Goal: Task Accomplishment & Management: Manage account settings

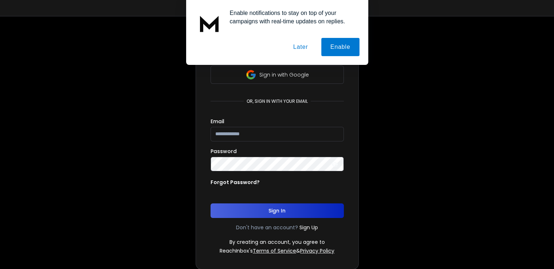
click at [304, 48] on button "Later" at bounding box center [300, 47] width 33 height 18
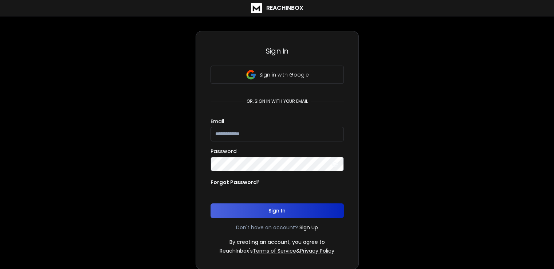
click at [222, 136] on input "email" at bounding box center [277, 134] width 133 height 15
type input "**********"
click at [270, 213] on button "Sign In" at bounding box center [277, 210] width 133 height 15
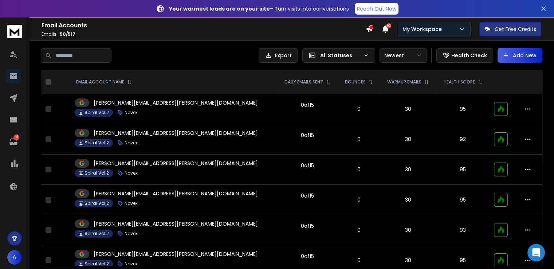
click at [420, 30] on p "My Workspace" at bounding box center [424, 29] width 42 height 7
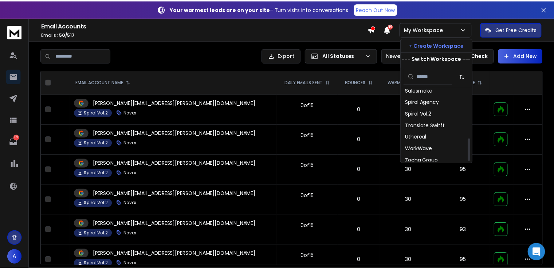
scroll to position [160, 0]
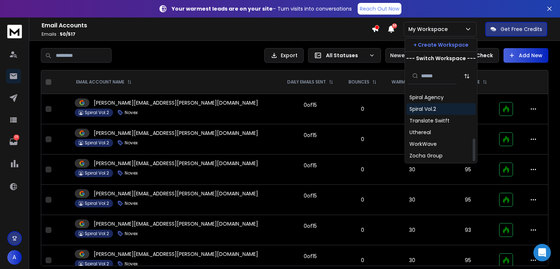
click at [433, 106] on div "Spiral Vol.2" at bounding box center [422, 108] width 27 height 7
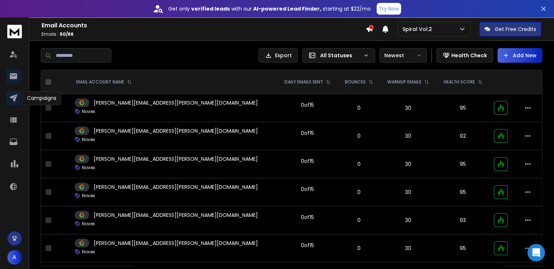
click at [15, 95] on icon at bounding box center [13, 98] width 8 height 8
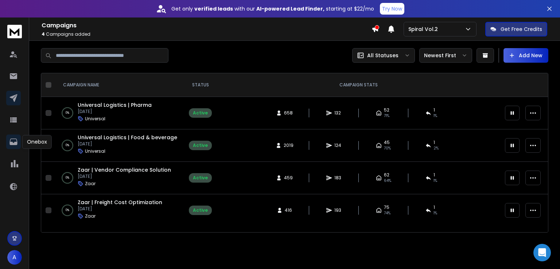
click at [11, 137] on icon at bounding box center [13, 141] width 9 height 9
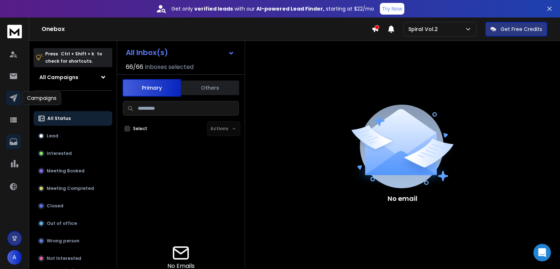
click at [18, 98] on link at bounding box center [13, 98] width 15 height 15
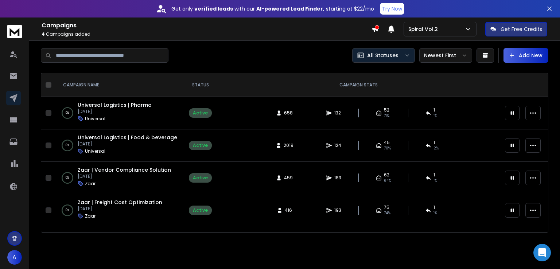
click at [383, 54] on p "All Statuses" at bounding box center [382, 55] width 31 height 7
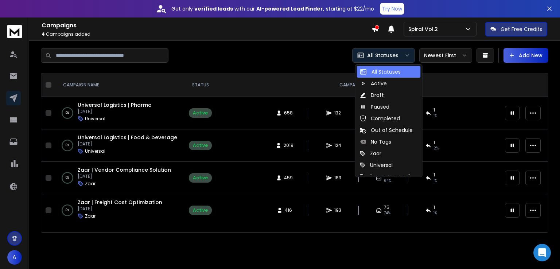
click at [383, 54] on p "All Statuses" at bounding box center [382, 55] width 31 height 7
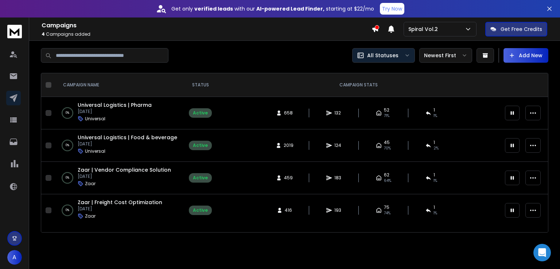
click at [400, 51] on button "All Statuses" at bounding box center [383, 55] width 63 height 15
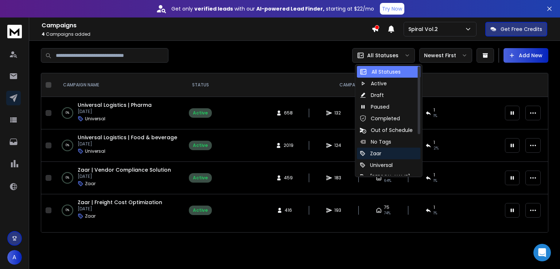
click at [379, 156] on div "Zaar" at bounding box center [371, 153] width 22 height 7
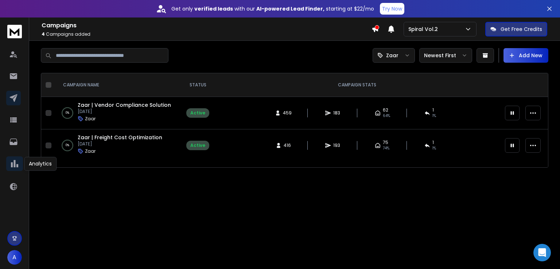
click at [13, 166] on icon at bounding box center [14, 163] width 11 height 11
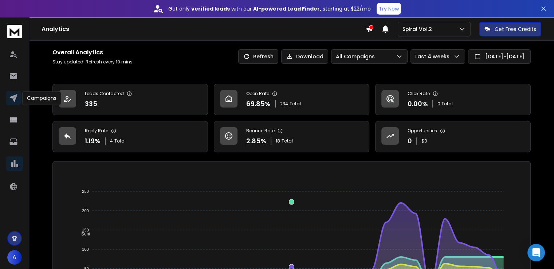
click at [11, 101] on icon at bounding box center [13, 98] width 9 height 9
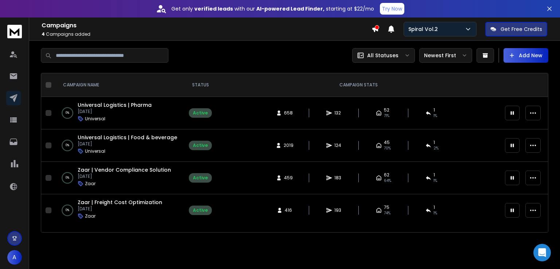
click at [429, 31] on p "Spiral Vol.2" at bounding box center [424, 29] width 32 height 7
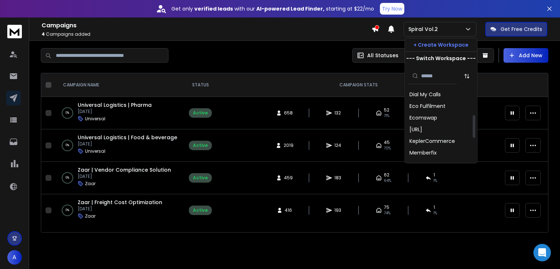
scroll to position [109, 0]
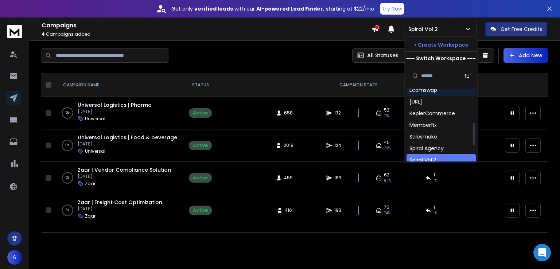
click at [369, 67] on div "Campaigns 4 Campaigns Added All Statuses Newest First Add New CAMPAIGN NAME STA…" at bounding box center [294, 140] width 507 height 184
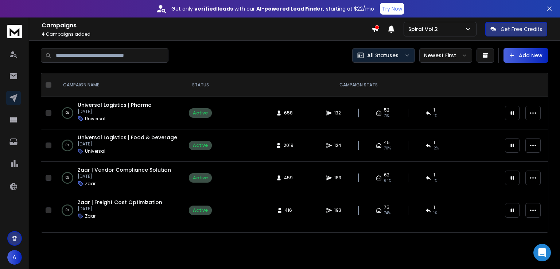
click at [382, 55] on p "All Statuses" at bounding box center [382, 55] width 31 height 7
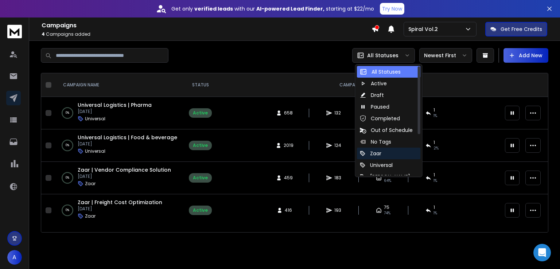
click at [378, 152] on div "Zaar" at bounding box center [371, 153] width 22 height 7
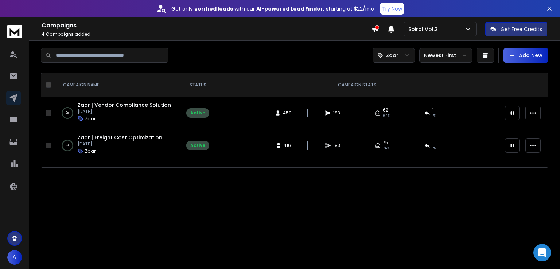
click at [294, 38] on div "Campaigns 4 Campaigns added Spiral Vol.2 Get Free Credits" at bounding box center [280, 28] width 560 height 23
click at [531, 115] on icon "button" at bounding box center [532, 112] width 7 height 7
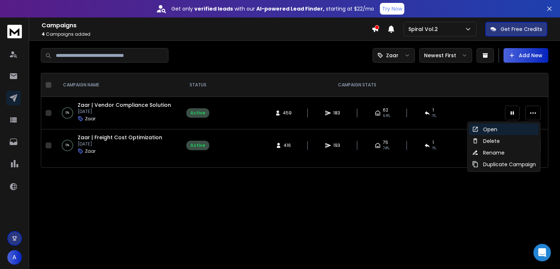
click at [530, 115] on icon "button" at bounding box center [532, 112] width 7 height 7
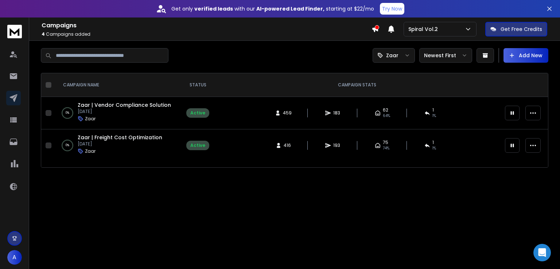
click at [135, 106] on span "Zaar | Vendor Compliance Solution" at bounding box center [124, 104] width 93 height 7
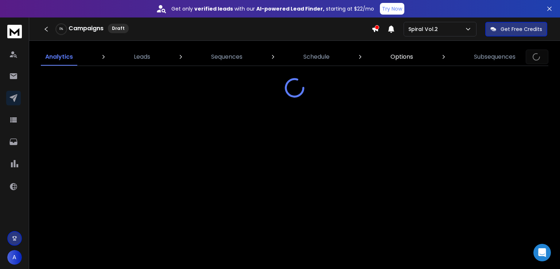
click at [409, 59] on p "Options" at bounding box center [401, 56] width 23 height 9
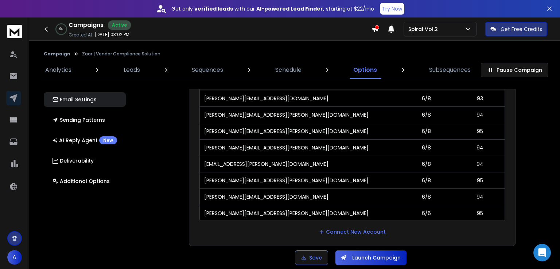
scroll to position [146, 0]
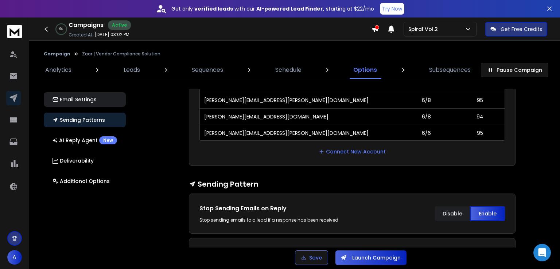
click at [69, 121] on p "Sending Patterns" at bounding box center [78, 119] width 52 height 7
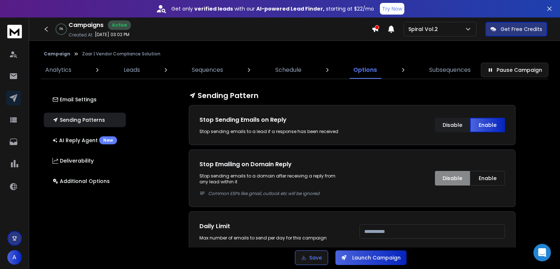
scroll to position [235, 0]
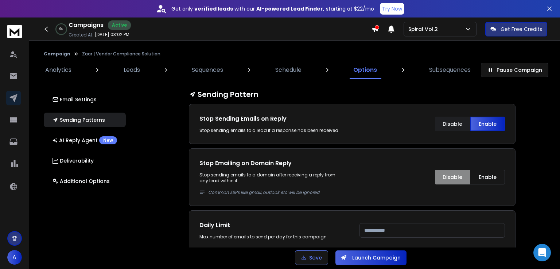
click at [69, 121] on p "Sending Patterns" at bounding box center [78, 119] width 52 height 7
click at [76, 142] on p "AI Reply Agent New" at bounding box center [84, 140] width 65 height 8
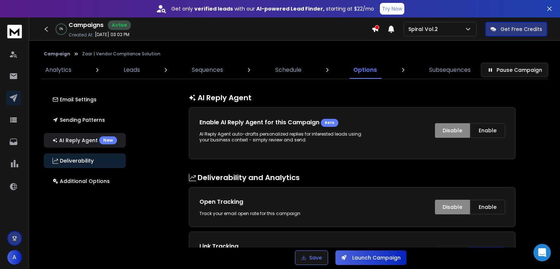
scroll to position [743, 0]
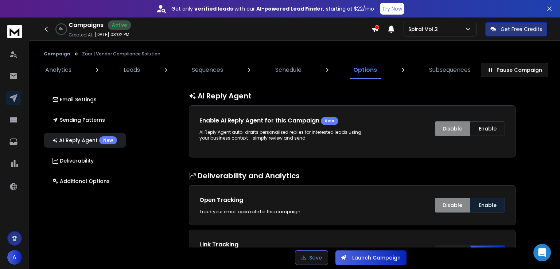
click at [481, 202] on button "Enable" at bounding box center [487, 205] width 35 height 15
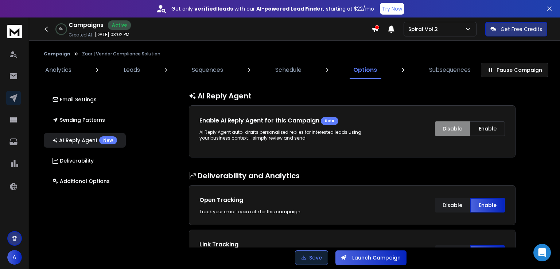
click at [308, 263] on button "Save" at bounding box center [311, 257] width 33 height 15
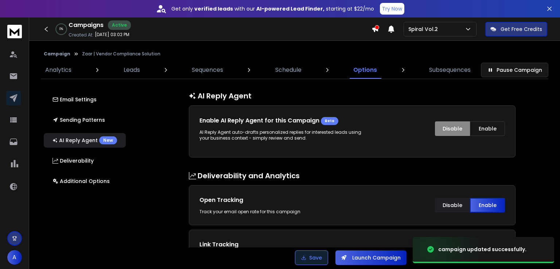
click at [311, 258] on button "Save" at bounding box center [311, 257] width 33 height 15
click at [46, 28] on icon at bounding box center [46, 29] width 7 height 7
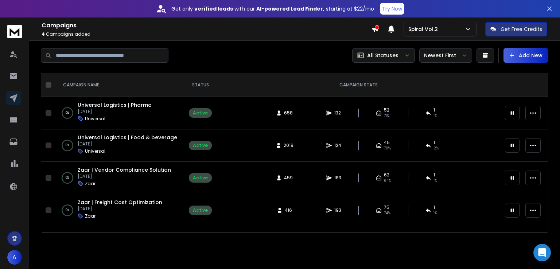
click at [129, 211] on p "9 days ago" at bounding box center [120, 209] width 85 height 6
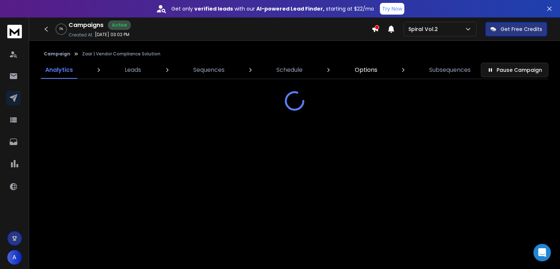
click at [369, 69] on p "Options" at bounding box center [366, 70] width 23 height 9
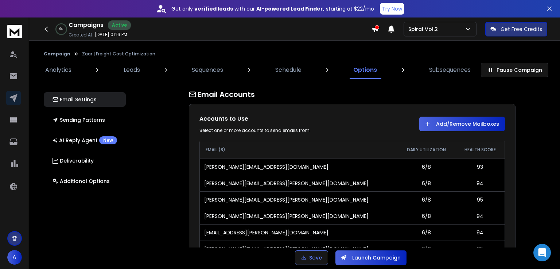
scroll to position [3, 0]
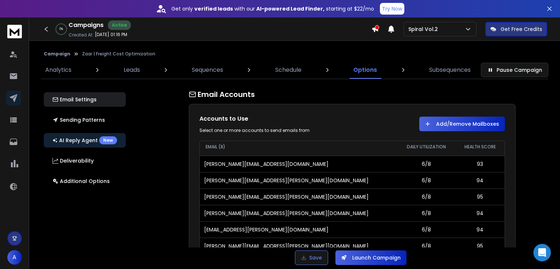
click at [91, 141] on p "AI Reply Agent New" at bounding box center [84, 140] width 65 height 8
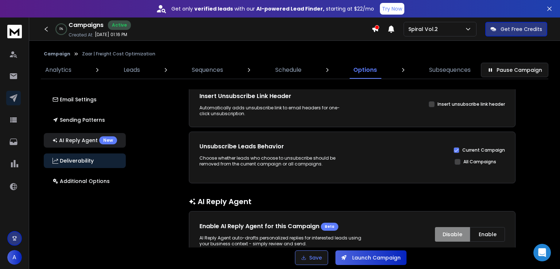
click at [85, 162] on p "Deliverability" at bounding box center [72, 160] width 41 height 7
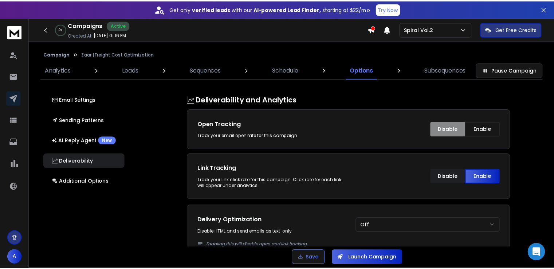
scroll to position [822, 0]
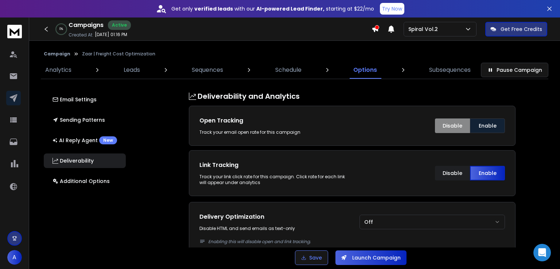
click at [487, 120] on button "Enable" at bounding box center [487, 125] width 35 height 15
click at [315, 253] on button "Save" at bounding box center [311, 257] width 33 height 15
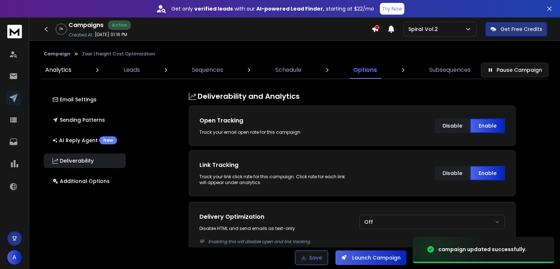
click at [61, 75] on link "Analytics" at bounding box center [58, 69] width 35 height 17
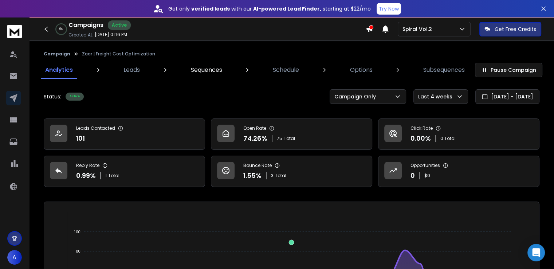
click at [206, 71] on p "Sequences" at bounding box center [206, 70] width 31 height 9
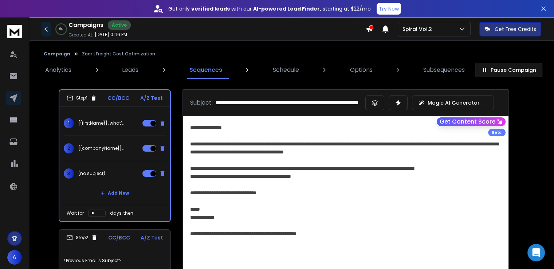
click at [45, 31] on icon at bounding box center [46, 29] width 7 height 7
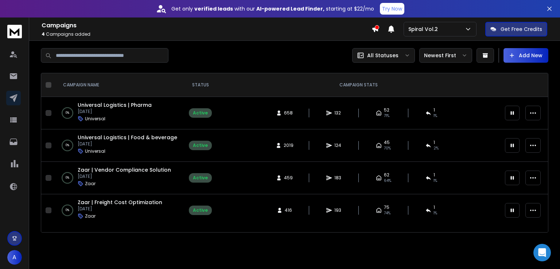
click at [153, 176] on p "9 days ago" at bounding box center [124, 176] width 93 height 6
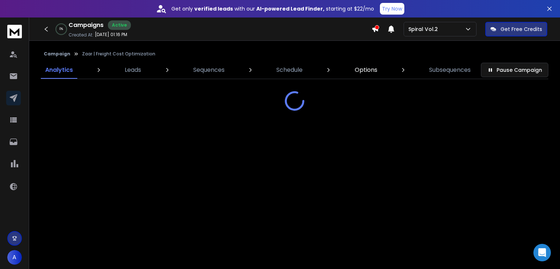
click at [376, 72] on p "Options" at bounding box center [366, 70] width 23 height 9
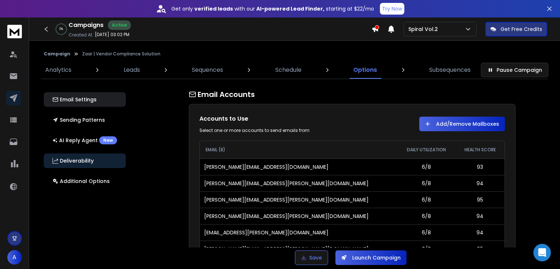
click at [70, 157] on p "Deliverability" at bounding box center [72, 160] width 41 height 7
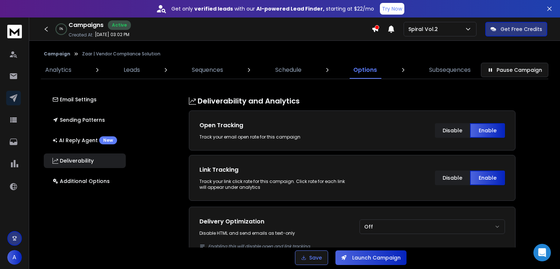
scroll to position [822, 0]
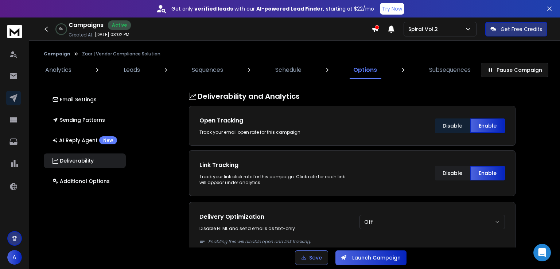
click at [451, 119] on button "Disable" at bounding box center [452, 125] width 35 height 15
click at [455, 124] on button "Disable" at bounding box center [452, 125] width 35 height 15
click at [456, 170] on button "Disable" at bounding box center [452, 173] width 35 height 15
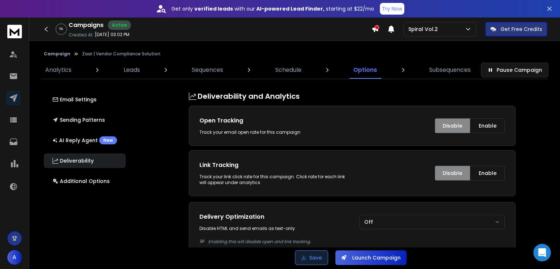
click at [312, 259] on button "Save" at bounding box center [311, 257] width 33 height 15
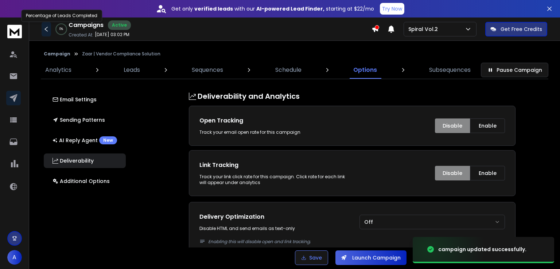
click at [47, 31] on icon at bounding box center [46, 29] width 7 height 7
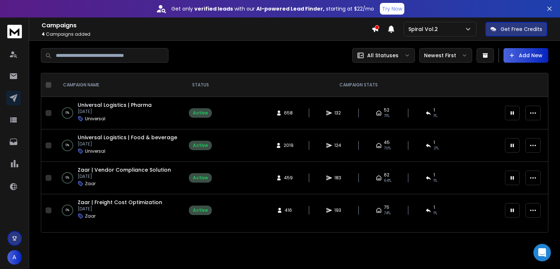
click at [145, 211] on div "Zaar | Freight Cost Optimization 9 days ago Zaar" at bounding box center [120, 210] width 85 height 23
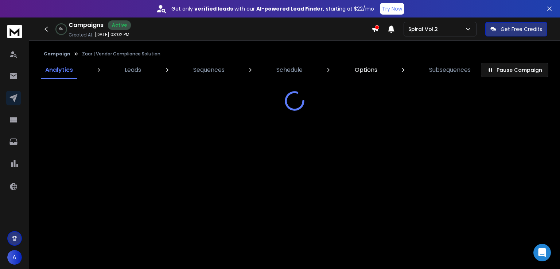
click at [377, 68] on link "Options" at bounding box center [365, 69] width 31 height 17
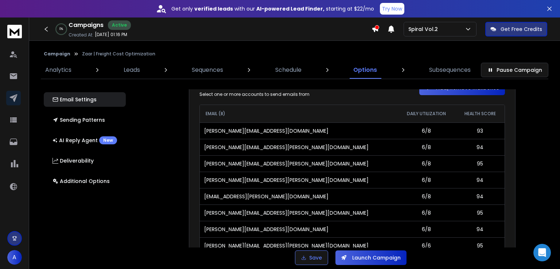
scroll to position [146, 0]
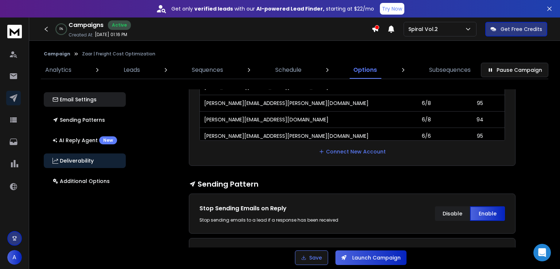
click at [62, 165] on button "Deliverability" at bounding box center [85, 160] width 82 height 15
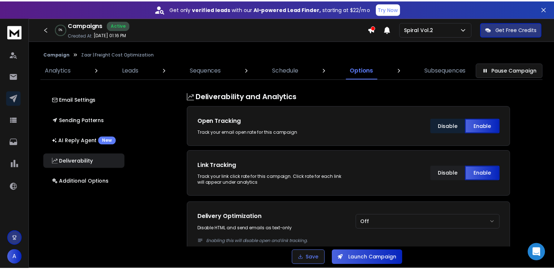
scroll to position [822, 0]
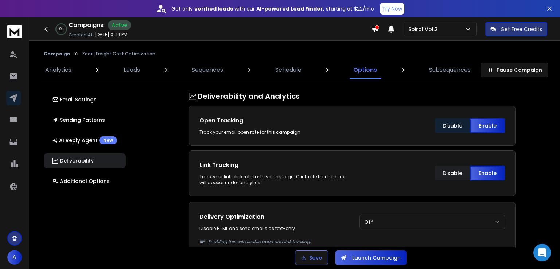
click at [456, 127] on button "Disable" at bounding box center [452, 125] width 35 height 15
click at [451, 173] on button "Disable" at bounding box center [452, 173] width 35 height 15
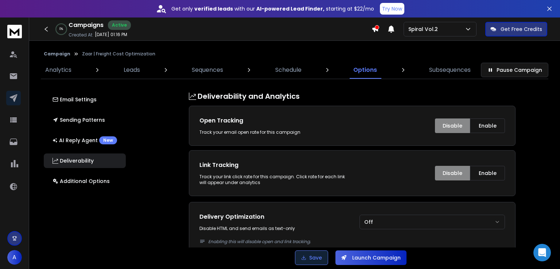
click at [320, 257] on button "Save" at bounding box center [311, 257] width 33 height 15
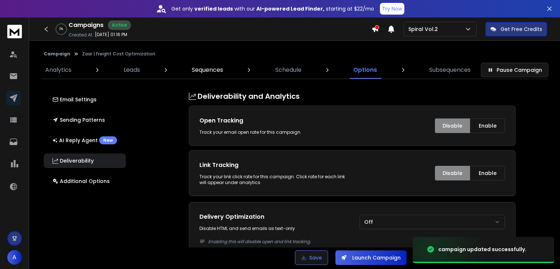
click at [217, 73] on p "Sequences" at bounding box center [207, 70] width 31 height 9
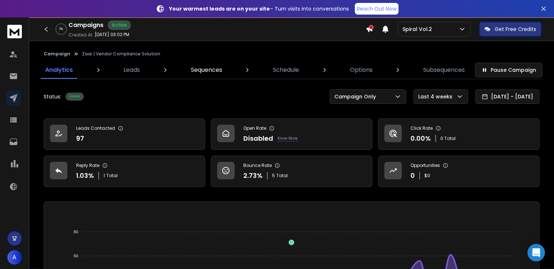
click at [213, 71] on p "Sequences" at bounding box center [206, 70] width 31 height 9
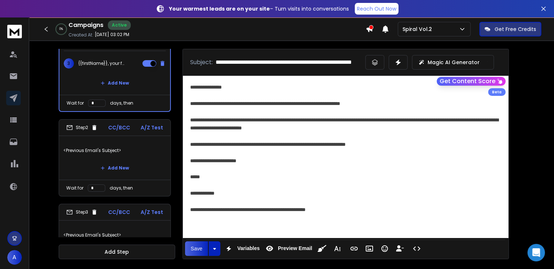
scroll to position [73, 0]
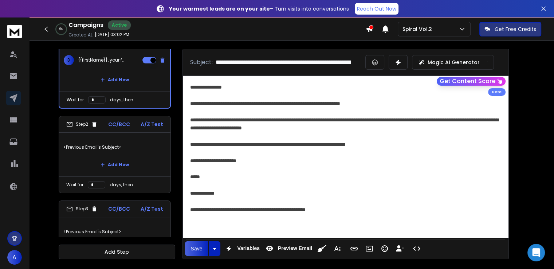
click at [101, 146] on p "<Previous Email's Subject>" at bounding box center [114, 147] width 103 height 20
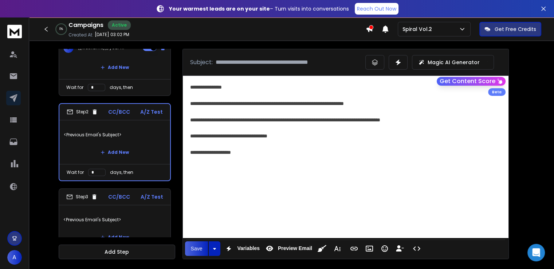
scroll to position [146, 0]
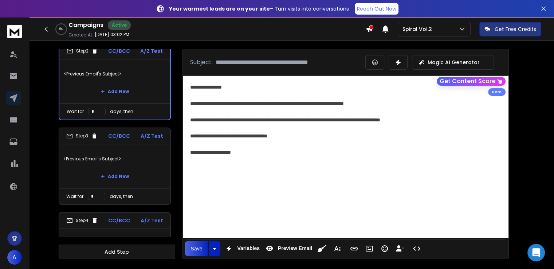
click at [107, 156] on p "<Previous Email's Subject>" at bounding box center [114, 159] width 103 height 20
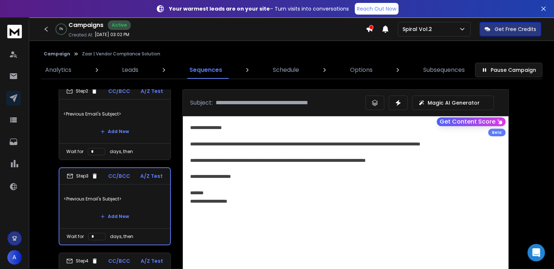
scroll to position [0, 0]
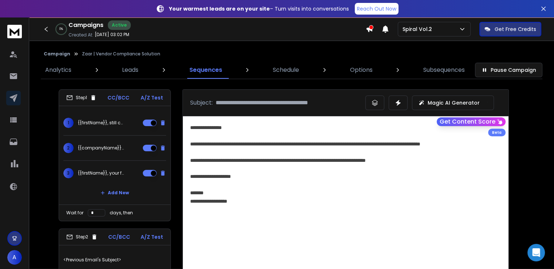
click at [111, 123] on p "{{firstName}}, still chasing vendors to follow shipping rules?" at bounding box center [101, 123] width 47 height 6
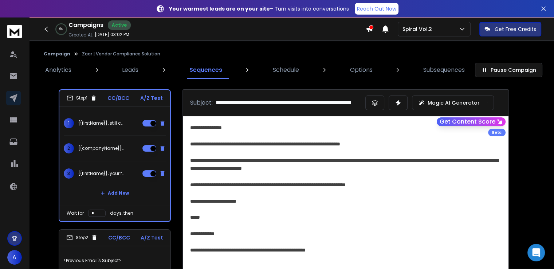
drag, startPoint x: 261, startPoint y: 104, endPoint x: 309, endPoint y: 104, distance: 47.7
click at [309, 104] on input "**********" at bounding box center [287, 102] width 143 height 9
click at [308, 103] on input "**********" at bounding box center [287, 102] width 143 height 9
click at [251, 105] on input "**********" at bounding box center [287, 102] width 143 height 9
click at [269, 102] on input "**********" at bounding box center [287, 102] width 143 height 9
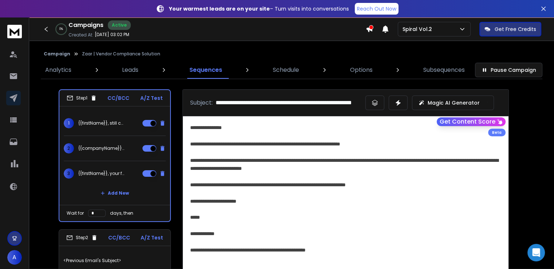
click at [221, 102] on input "**********" at bounding box center [287, 102] width 143 height 9
drag, startPoint x: 259, startPoint y: 104, endPoint x: 369, endPoint y: 102, distance: 109.7
click at [369, 102] on div "**********" at bounding box center [346, 103] width 326 height 27
click at [289, 104] on input "**********" at bounding box center [287, 102] width 143 height 9
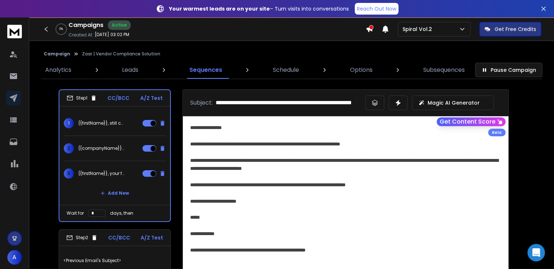
click at [261, 104] on input "**********" at bounding box center [287, 102] width 143 height 9
click at [116, 149] on p "{{companyName}} – how vendors might be hurting your freight budget" at bounding box center [101, 148] width 47 height 6
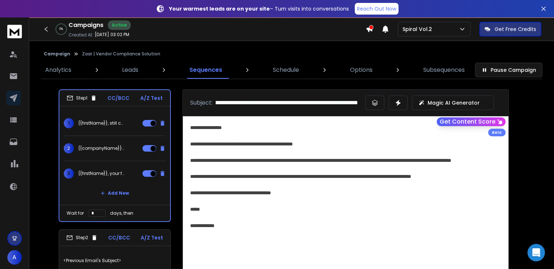
scroll to position [0, 0]
drag, startPoint x: 280, startPoint y: 105, endPoint x: 197, endPoint y: 105, distance: 83.1
click at [197, 105] on div "**********" at bounding box center [274, 102] width 168 height 9
click at [255, 101] on input "**********" at bounding box center [287, 102] width 143 height 9
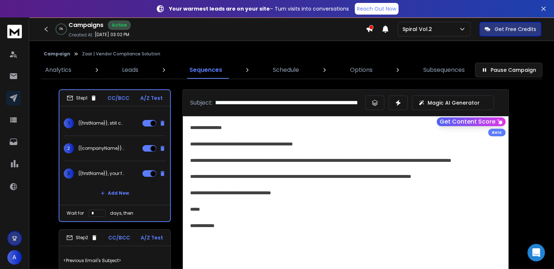
drag, startPoint x: 276, startPoint y: 104, endPoint x: 387, endPoint y: 104, distance: 111.2
click at [387, 104] on div "**********" at bounding box center [346, 103] width 326 height 27
click at [237, 106] on input "**********" at bounding box center [287, 102] width 143 height 9
click at [90, 172] on p "{{firstName}}, your freight budget might be paying for vendor mistakes" at bounding box center [101, 174] width 47 height 6
type input "**********"
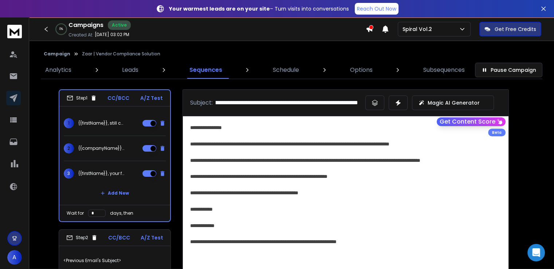
scroll to position [0, 0]
drag, startPoint x: 252, startPoint y: 102, endPoint x: 222, endPoint y: 105, distance: 30.4
click at [172, 103] on div "**********" at bounding box center [292, 194] width 466 height 210
click at [259, 101] on input "**********" at bounding box center [287, 102] width 143 height 9
drag, startPoint x: 264, startPoint y: 102, endPoint x: 306, endPoint y: 102, distance: 42.3
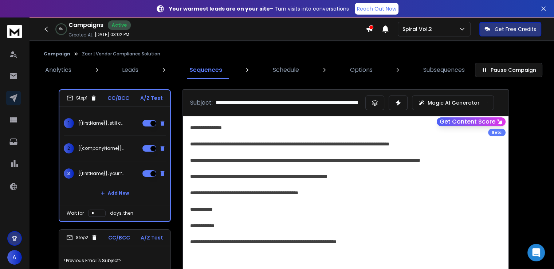
click at [306, 102] on input "**********" at bounding box center [287, 102] width 143 height 9
click at [293, 104] on input "**********" at bounding box center [287, 102] width 143 height 9
drag, startPoint x: 367, startPoint y: 102, endPoint x: 398, endPoint y: 102, distance: 30.2
click at [398, 102] on div "**********" at bounding box center [346, 103] width 326 height 27
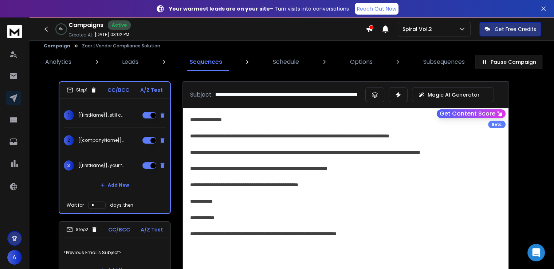
scroll to position [0, 0]
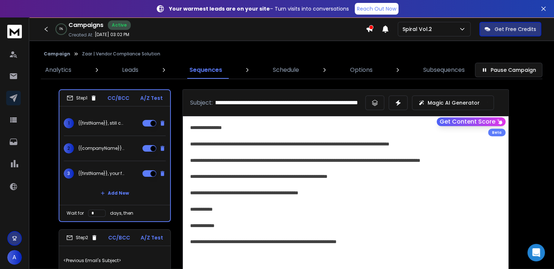
click at [319, 105] on input "**********" at bounding box center [287, 102] width 143 height 9
click at [133, 74] on link "Leads" at bounding box center [130, 69] width 25 height 17
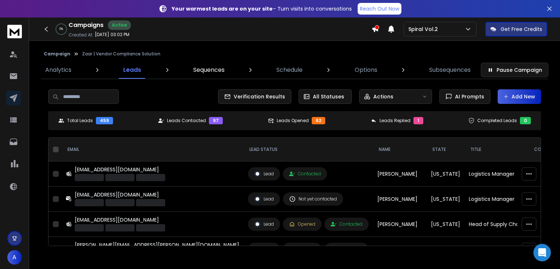
click at [214, 69] on p "Sequences" at bounding box center [208, 70] width 31 height 9
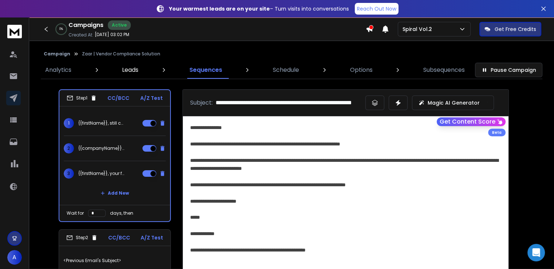
click at [141, 71] on link "Leads" at bounding box center [130, 69] width 25 height 17
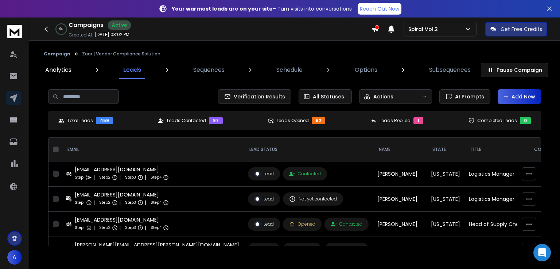
click at [67, 70] on p "Analytics" at bounding box center [58, 70] width 26 height 9
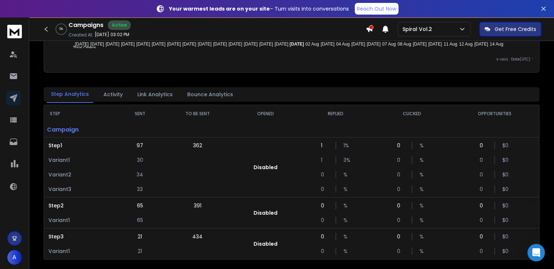
scroll to position [294, 0]
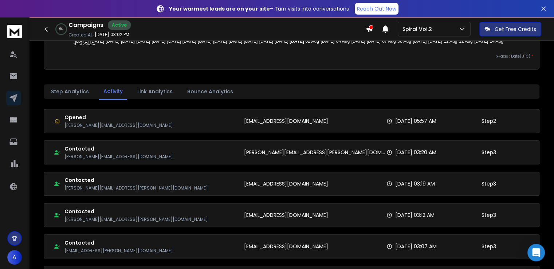
click at [114, 92] on button "Activity" at bounding box center [113, 91] width 28 height 17
click at [79, 93] on button "Step Analytics" at bounding box center [70, 91] width 47 height 16
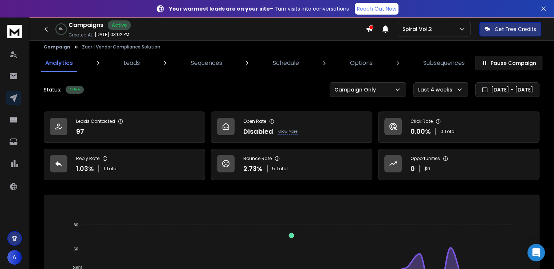
scroll to position [0, 0]
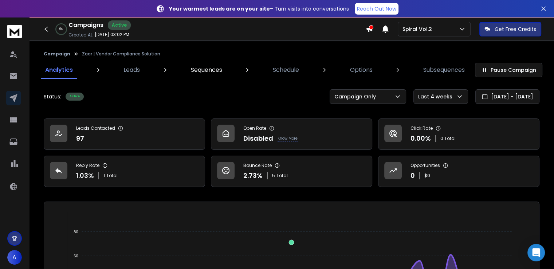
click at [209, 72] on p "Sequences" at bounding box center [206, 70] width 31 height 9
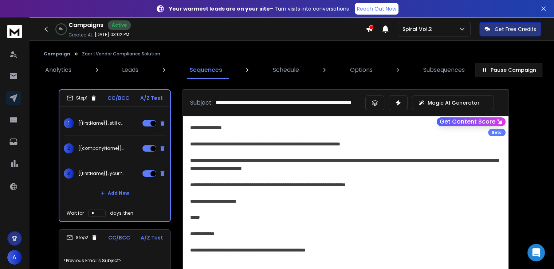
click at [118, 149] on p "{{companyName}} – how vendors might be hurting your freight budget" at bounding box center [101, 148] width 47 height 6
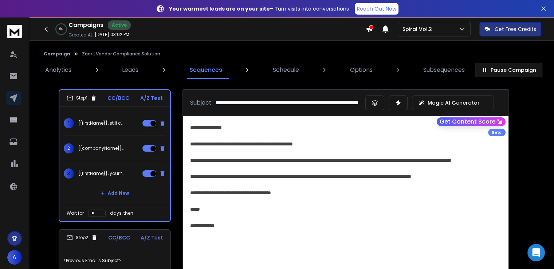
click at [109, 176] on div "3 {{firstName}}, your freight budget might be paying for vendor mistakes" at bounding box center [94, 173] width 61 height 10
type input "**********"
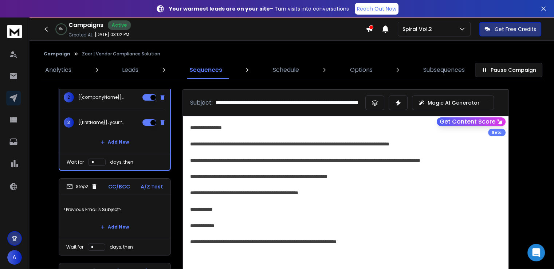
scroll to position [73, 0]
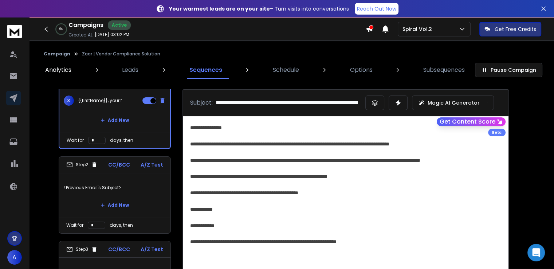
click at [75, 69] on link "Analytics" at bounding box center [58, 69] width 35 height 17
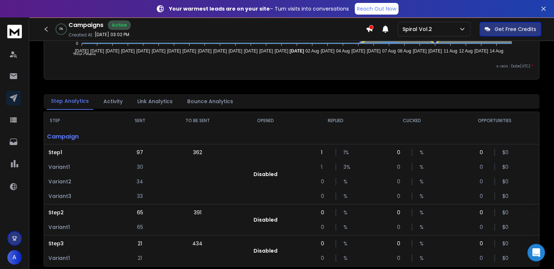
scroll to position [294, 0]
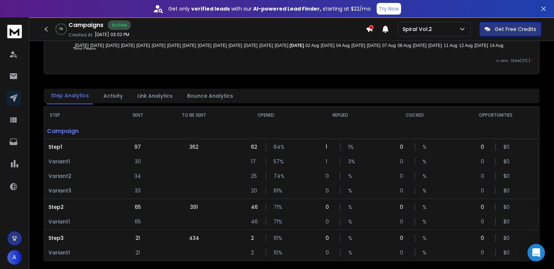
scroll to position [294, 0]
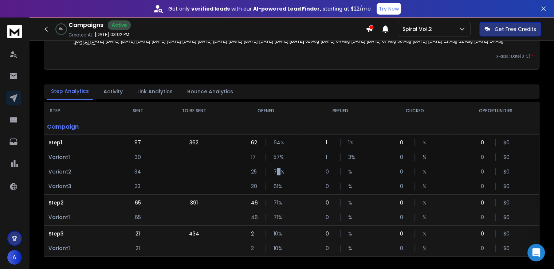
drag, startPoint x: 277, startPoint y: 171, endPoint x: 281, endPoint y: 171, distance: 4.0
click at [281, 171] on p "74 %" at bounding box center [277, 171] width 7 height 7
click at [277, 180] on div "62 64 % 17 57 % 25 74 % 20 61 %" at bounding box center [266, 164] width 66 height 51
click at [278, 186] on p "61 %" at bounding box center [277, 186] width 7 height 7
drag, startPoint x: 268, startPoint y: 165, endPoint x: 278, endPoint y: 167, distance: 10.3
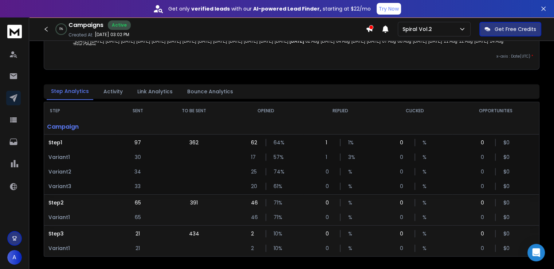
click at [270, 165] on div "62 64 % 17 57 % 25 74 % 20 61 %" at bounding box center [266, 164] width 66 height 51
drag, startPoint x: 287, startPoint y: 172, endPoint x: 272, endPoint y: 172, distance: 15.7
click at [272, 172] on div "62 64 % 17 57 % 25 74 % 20 61 %" at bounding box center [266, 164] width 66 height 51
click at [287, 170] on div "62 64 % 17 57 % 25 74 % 20 61 %" at bounding box center [266, 164] width 66 height 51
drag, startPoint x: 284, startPoint y: 170, endPoint x: 267, endPoint y: 170, distance: 17.5
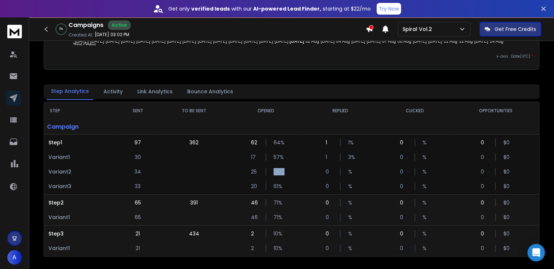
click at [268, 170] on div "62 64 % 17 57 % 25 74 % 20 61 %" at bounding box center [266, 164] width 66 height 51
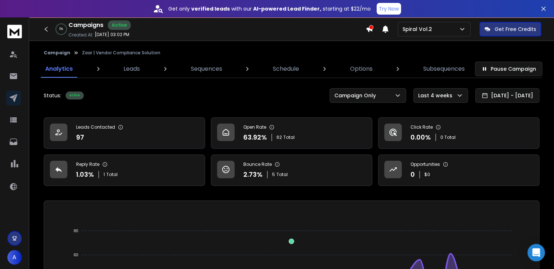
scroll to position [0, 0]
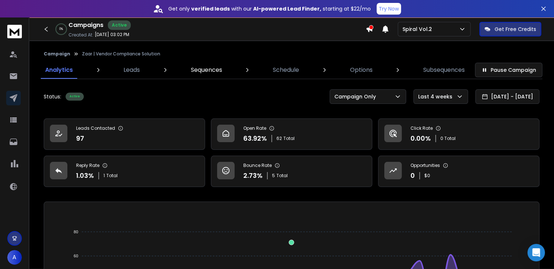
click at [212, 68] on p "Sequences" at bounding box center [206, 70] width 31 height 9
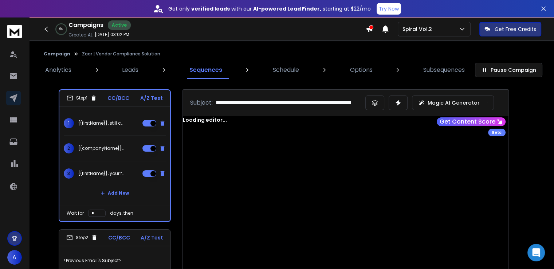
click at [112, 143] on div "2 {{companyName}} – how vendors might be hurting your freight budget" at bounding box center [94, 148] width 61 height 10
type input "**********"
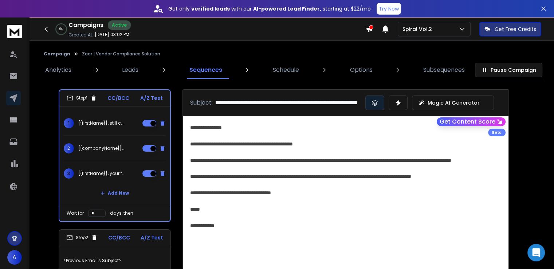
scroll to position [0, 66]
drag, startPoint x: 216, startPoint y: 102, endPoint x: 372, endPoint y: 104, distance: 156.4
click at [372, 104] on div "**********" at bounding box center [346, 103] width 326 height 27
click at [316, 132] on div "**********" at bounding box center [345, 181] width 311 height 114
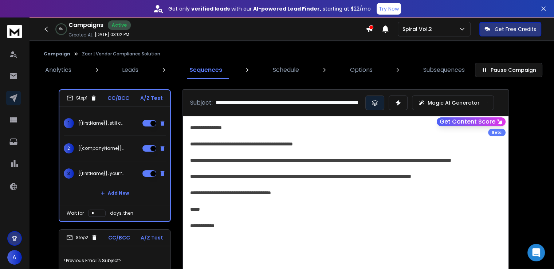
scroll to position [0, 66]
drag, startPoint x: 239, startPoint y: 104, endPoint x: 398, endPoint y: 104, distance: 158.9
click at [398, 104] on div "**********" at bounding box center [346, 103] width 326 height 27
click at [248, 116] on div "**********" at bounding box center [346, 196] width 326 height 161
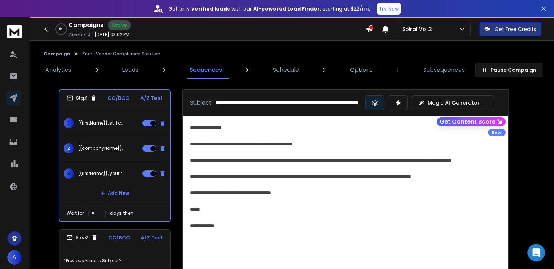
scroll to position [0, 66]
drag, startPoint x: 251, startPoint y: 98, endPoint x: 373, endPoint y: 98, distance: 122.1
click at [373, 98] on div "**********" at bounding box center [346, 103] width 326 height 27
click at [62, 70] on p "Analytics" at bounding box center [58, 70] width 26 height 9
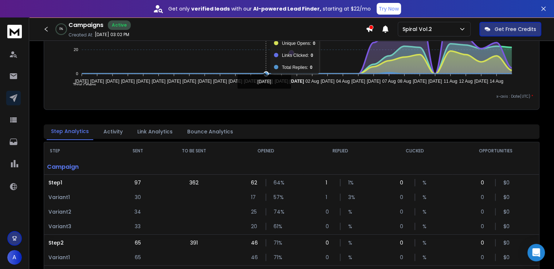
scroll to position [255, 0]
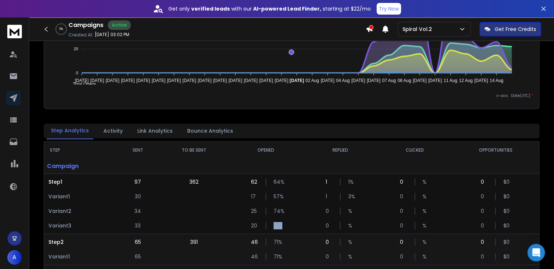
drag, startPoint x: 282, startPoint y: 225, endPoint x: 266, endPoint y: 225, distance: 15.7
click at [266, 225] on div "20 61 %" at bounding box center [266, 225] width 30 height 7
click at [284, 200] on div "62 64 % 17 57 % 25 74 % 20 61 %" at bounding box center [266, 203] width 66 height 51
drag, startPoint x: 288, startPoint y: 192, endPoint x: 263, endPoint y: 193, distance: 24.8
click at [262, 193] on div "62 64 % 17 57 % 25 74 % 20 61 %" at bounding box center [266, 203] width 66 height 51
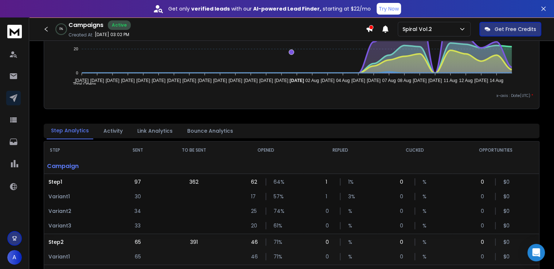
drag, startPoint x: 282, startPoint y: 222, endPoint x: 278, endPoint y: 220, distance: 3.9
click at [277, 221] on div "62 64 % 17 57 % 25 74 % 20 61 %" at bounding box center [266, 203] width 66 height 51
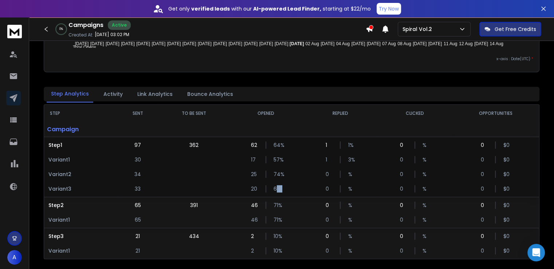
scroll to position [294, 0]
